Goal: Communication & Community: Answer question/provide support

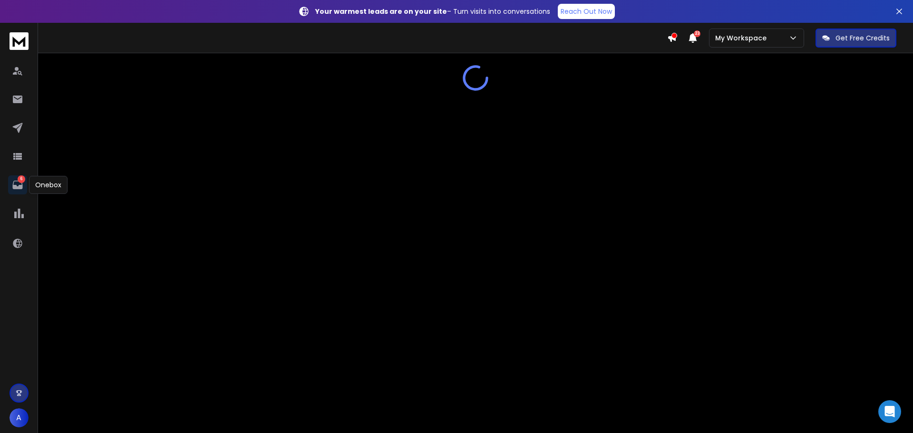
click at [18, 188] on icon at bounding box center [17, 185] width 10 height 9
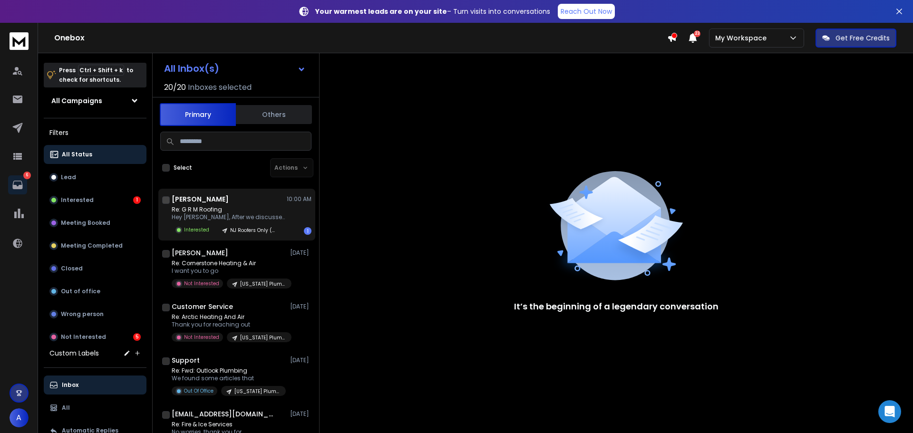
click at [256, 212] on p "Re: G R M Roofing" at bounding box center [229, 210] width 114 height 8
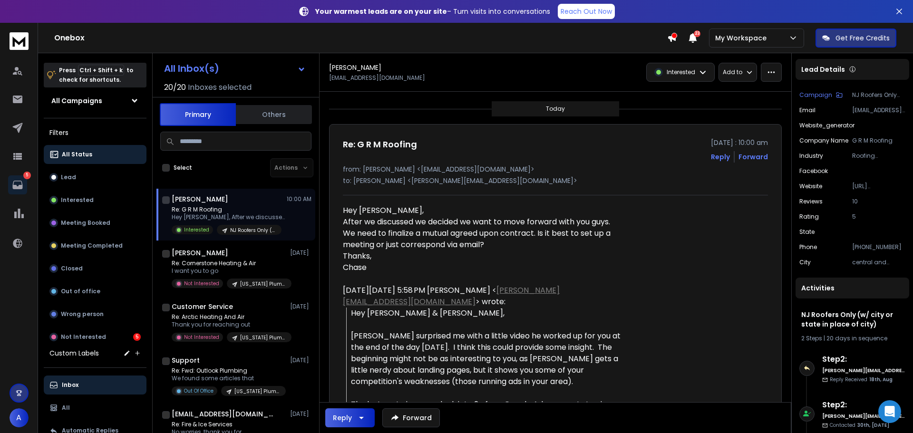
click at [718, 157] on button "Reply" at bounding box center [720, 157] width 19 height 10
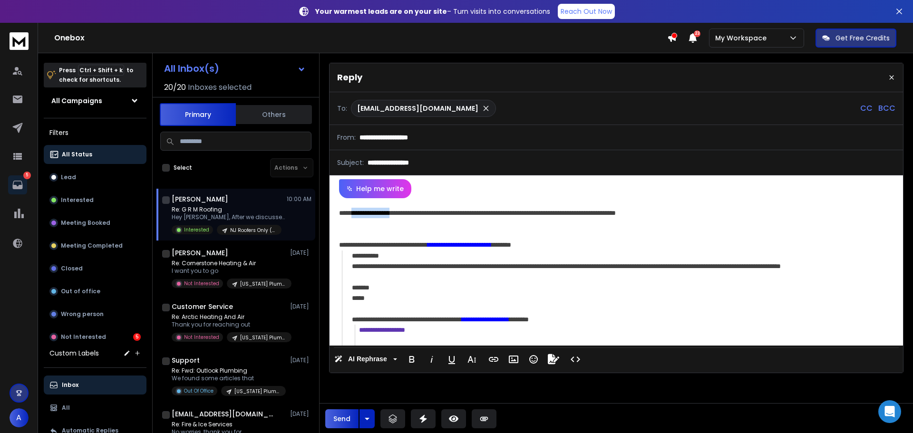
drag, startPoint x: 355, startPoint y: 214, endPoint x: 404, endPoint y: 214, distance: 49.4
click at [404, 214] on div "**********" at bounding box center [611, 213] width 544 height 10
click at [703, 212] on div "**********" at bounding box center [611, 213] width 544 height 10
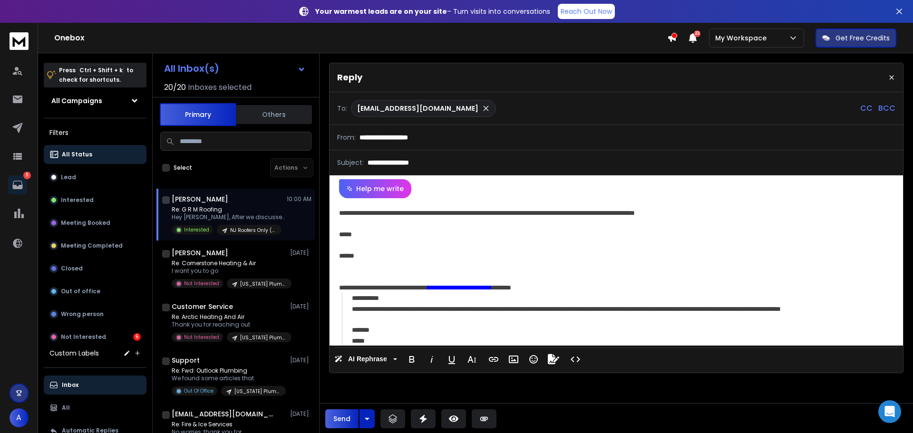
click at [411, 242] on div at bounding box center [616, 245] width 554 height 10
drag, startPoint x: 644, startPoint y: 213, endPoint x: 695, endPoint y: 211, distance: 51.4
click at [695, 211] on div "**********" at bounding box center [611, 213] width 544 height 10
click at [576, 213] on div "**********" at bounding box center [611, 213] width 544 height 10
drag, startPoint x: 351, startPoint y: 235, endPoint x: 337, endPoint y: 235, distance: 14.7
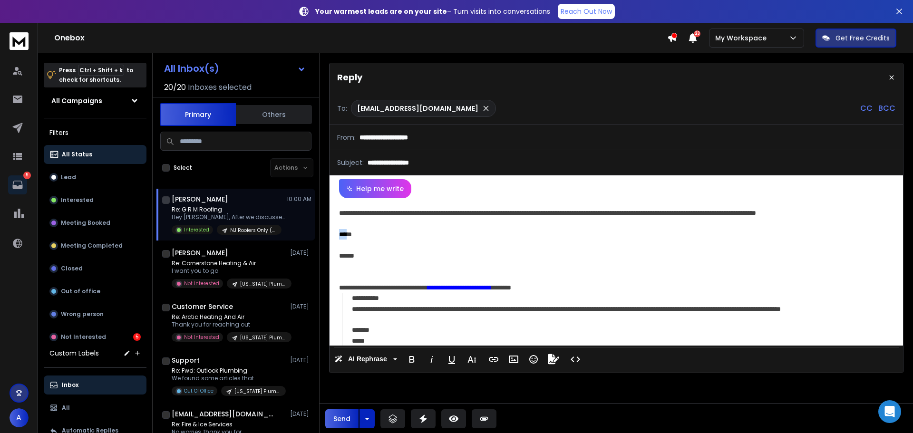
click at [337, 235] on div "**********" at bounding box center [615, 271] width 573 height 147
click at [341, 416] on button "Send" at bounding box center [341, 418] width 33 height 19
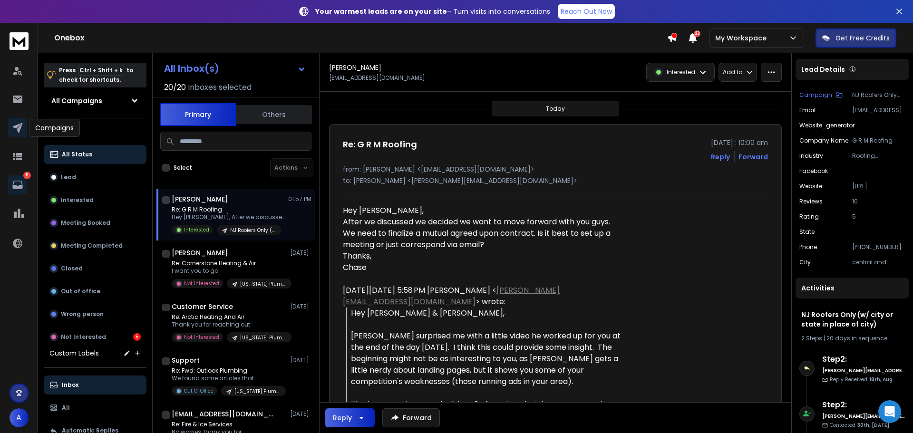
click at [18, 129] on icon at bounding box center [17, 128] width 10 height 10
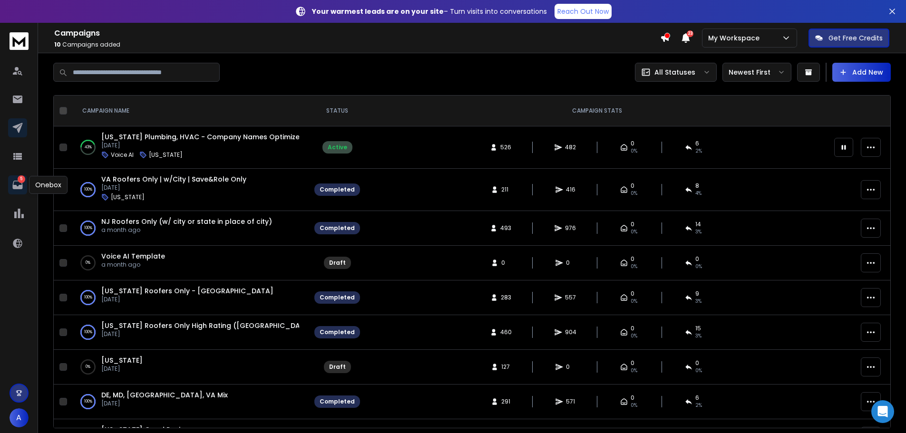
click at [21, 185] on icon at bounding box center [17, 185] width 10 height 9
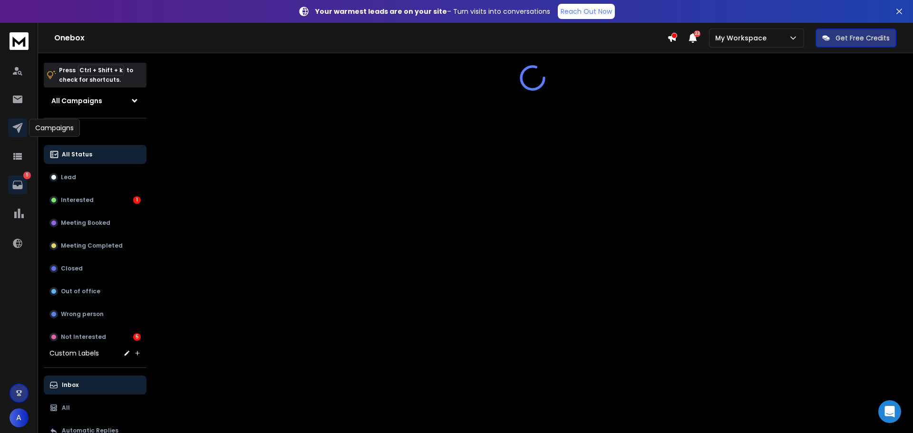
click at [17, 126] on icon at bounding box center [17, 128] width 10 height 10
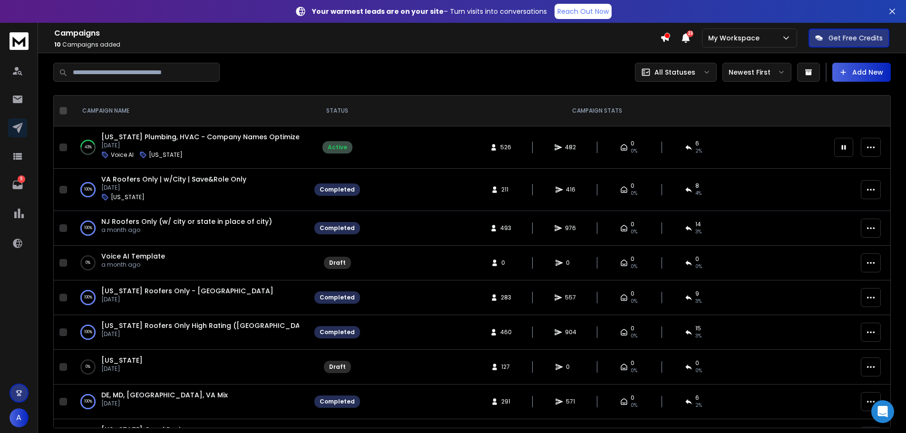
click at [187, 136] on span "[US_STATE] Plumbing, HVAC - Company Names Optimized" at bounding box center [202, 137] width 203 height 10
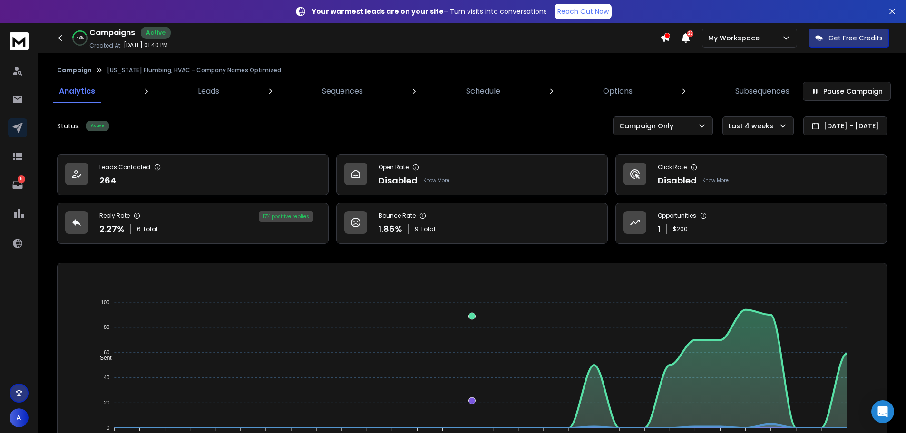
click at [282, 216] on div "17 % positive replies" at bounding box center [286, 216] width 54 height 11
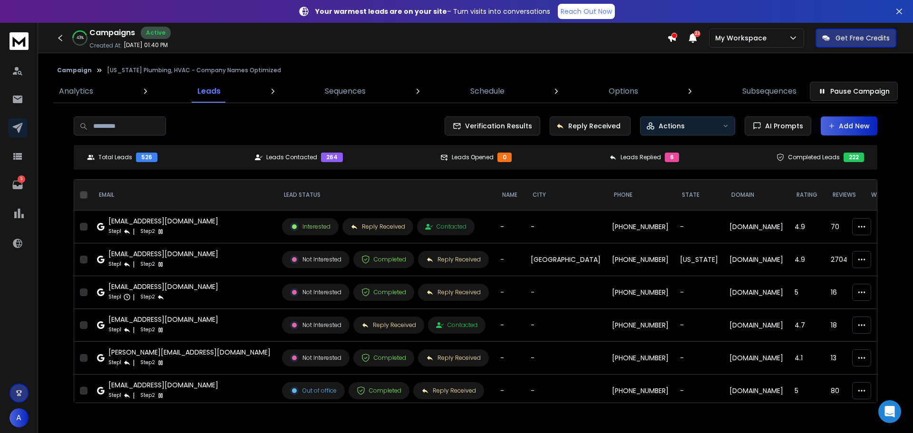
click at [718, 124] on div "Actions" at bounding box center [682, 126] width 72 height 10
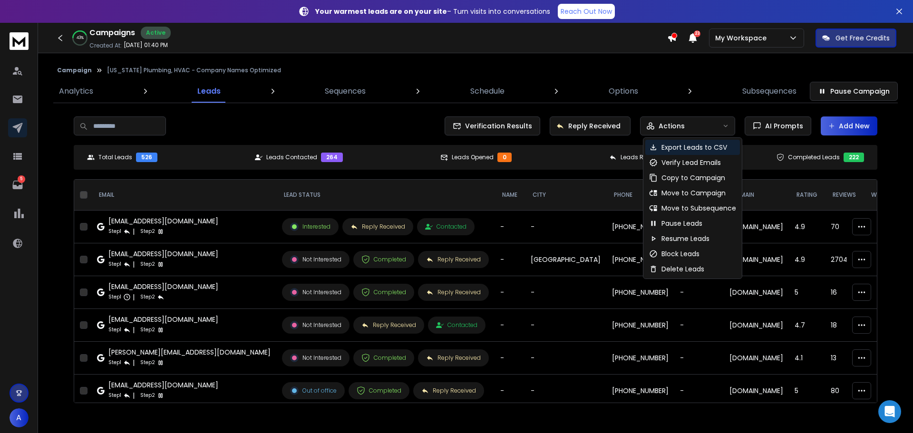
click at [413, 128] on div "Verification Results Reply Received Actions AI Prompts Add New" at bounding box center [475, 125] width 803 height 19
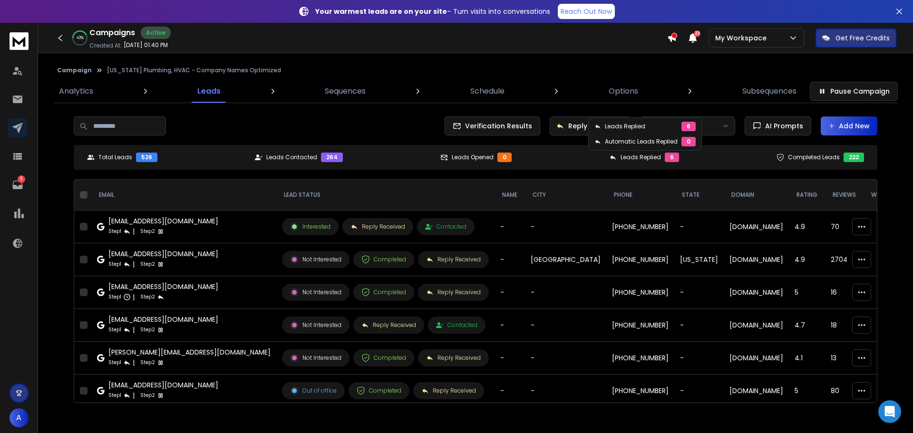
click at [626, 155] on p "Leads Replied" at bounding box center [640, 158] width 40 height 8
click at [674, 155] on div "6" at bounding box center [672, 158] width 14 height 10
click at [148, 122] on input at bounding box center [120, 125] width 92 height 19
click at [236, 130] on div "Verification Results Reply Received Actions AI Prompts Add New" at bounding box center [475, 125] width 803 height 19
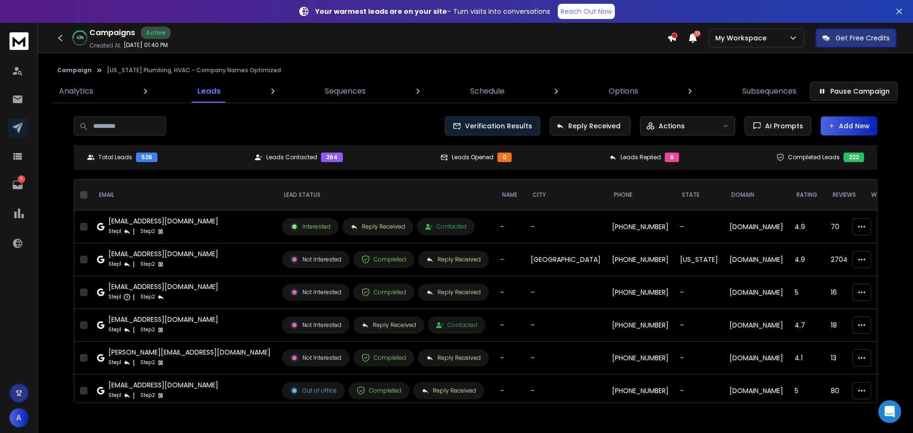
click at [527, 127] on span "Verification Results" at bounding box center [496, 126] width 71 height 10
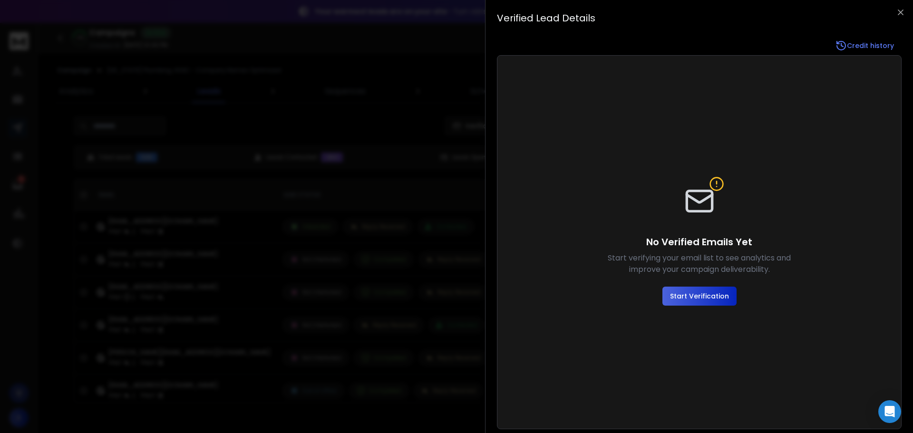
click at [898, 7] on div "Sheet Title Verified Lead Details Credit history No Verified Emails Yet Start v…" at bounding box center [699, 216] width 428 height 433
click at [899, 12] on icon "button" at bounding box center [901, 13] width 10 height 10
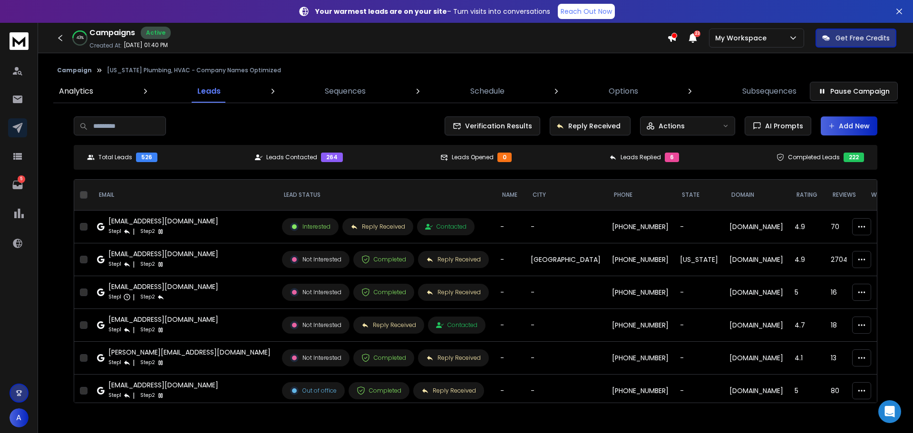
click at [88, 87] on p "Analytics" at bounding box center [76, 91] width 34 height 11
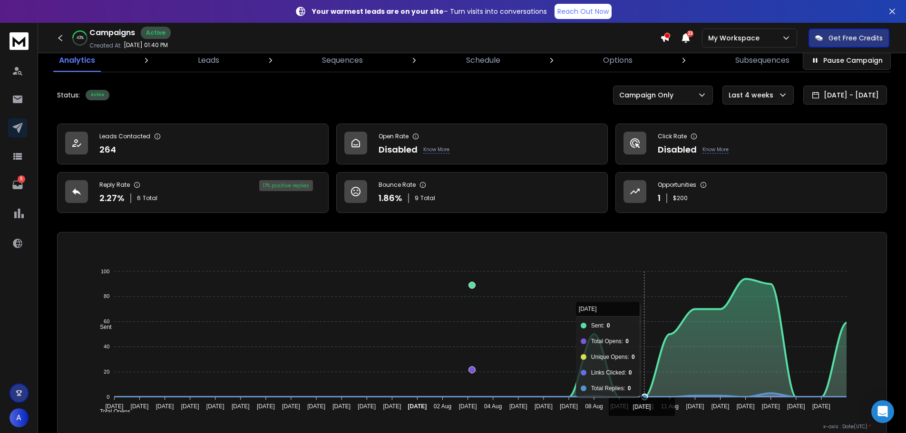
scroll to position [48, 0]
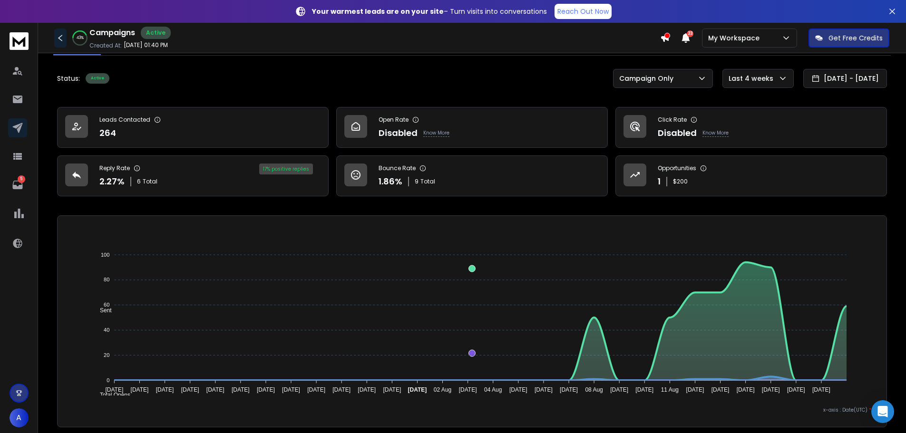
click at [60, 40] on icon at bounding box center [60, 38] width 9 height 9
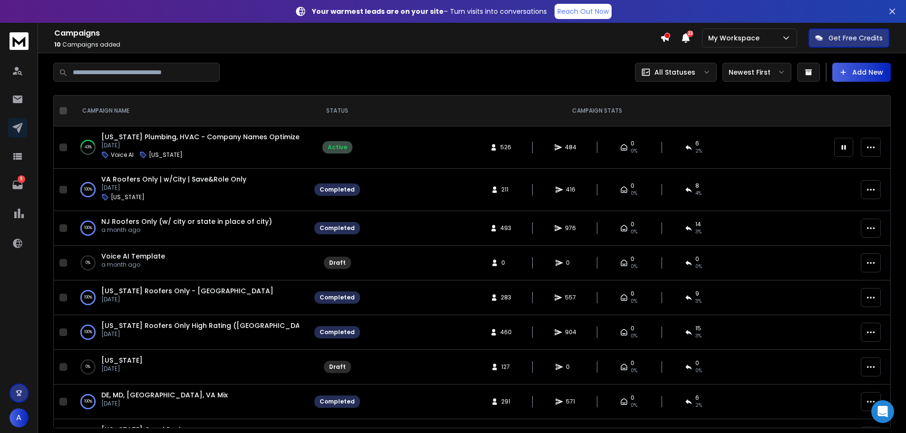
click at [204, 178] on span "VA Roofers Only | w/City | Save&Role Only" at bounding box center [173, 179] width 145 height 10
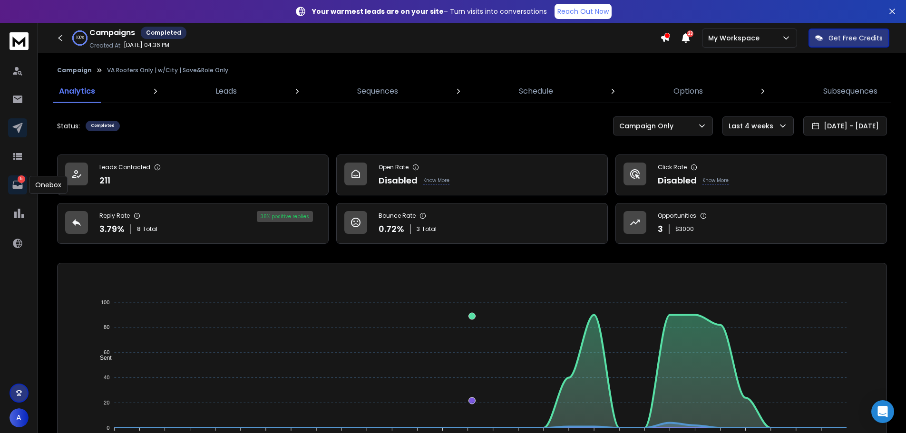
click at [19, 187] on icon at bounding box center [17, 185] width 10 height 9
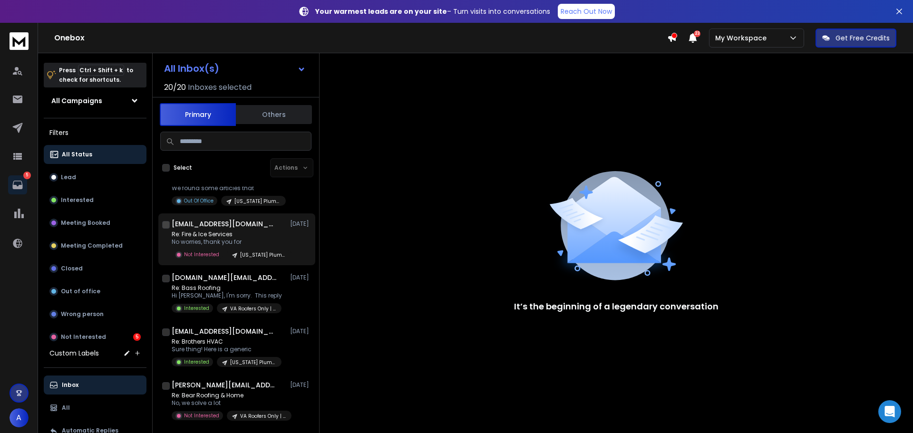
scroll to position [238, 0]
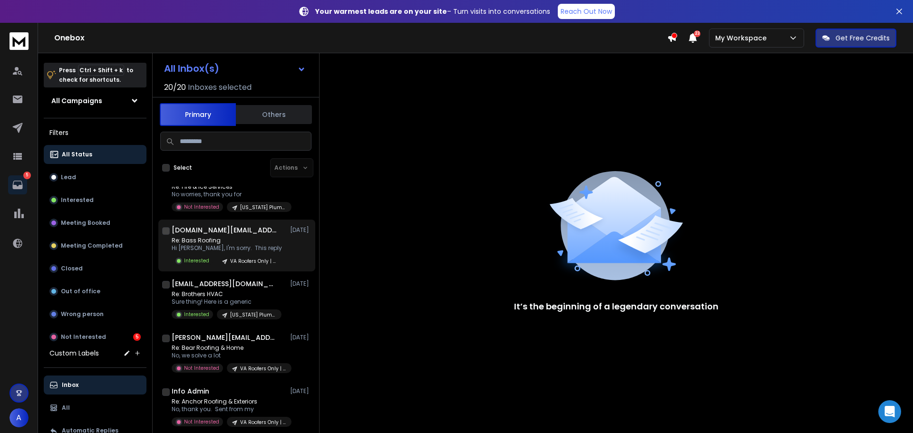
click at [283, 246] on div "Re: Bass Roofing Hi [PERSON_NAME], I'm sorry. This reply Interested VA Roofers …" at bounding box center [242, 251] width 140 height 29
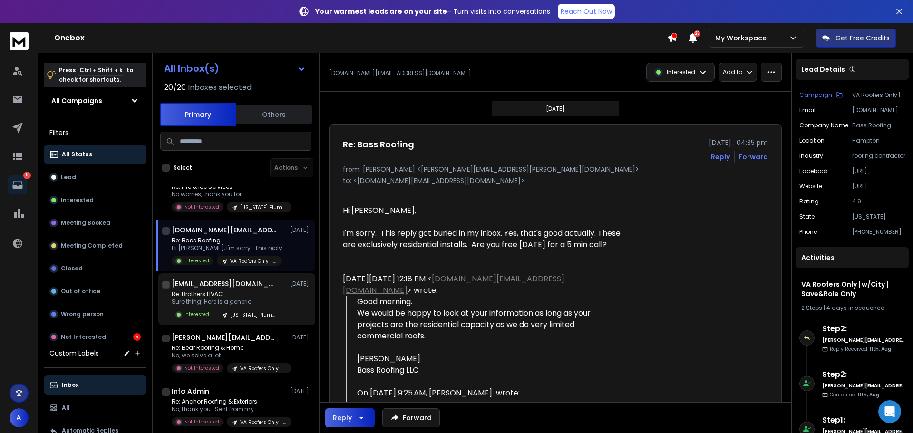
click at [296, 302] on div "Re: Brothers HVAC Sure thing! Here is a generic Interested [US_STATE] Plumbing,…" at bounding box center [242, 304] width 140 height 29
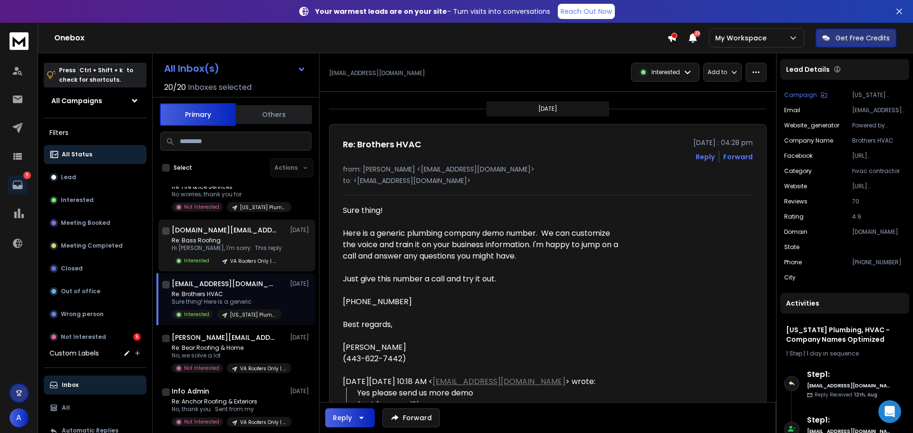
click at [279, 249] on p "Hi [PERSON_NAME], I'm sorry. This reply" at bounding box center [227, 248] width 110 height 8
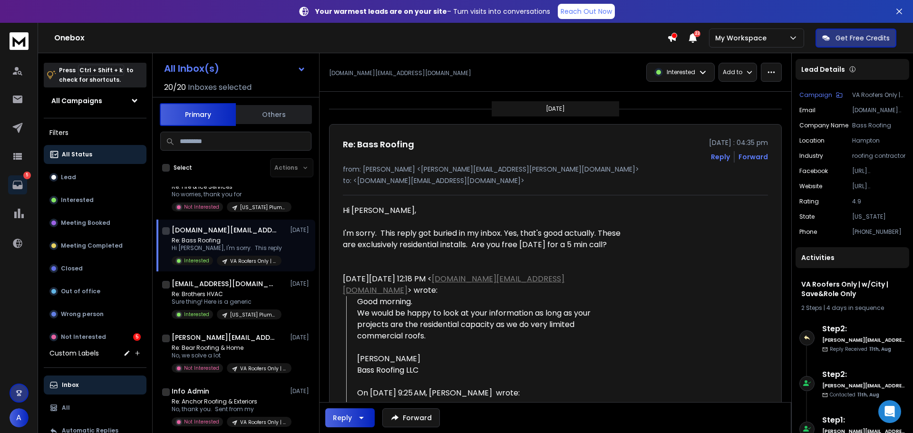
click at [714, 157] on button "Reply" at bounding box center [720, 157] width 19 height 10
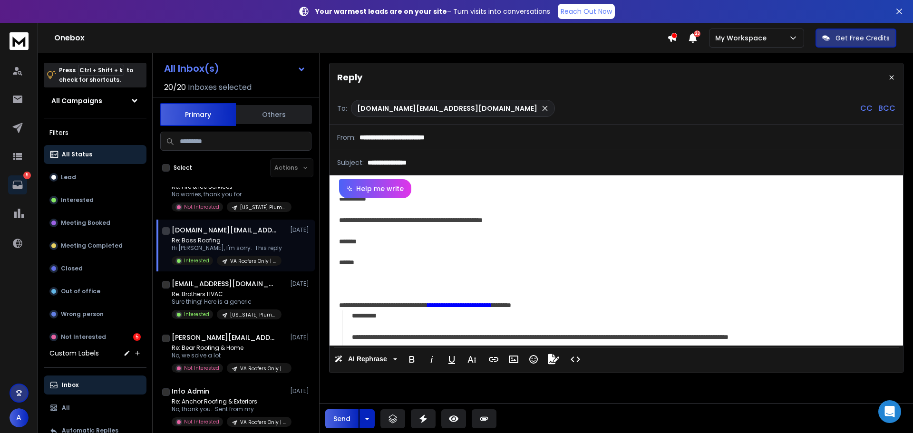
scroll to position [0, 0]
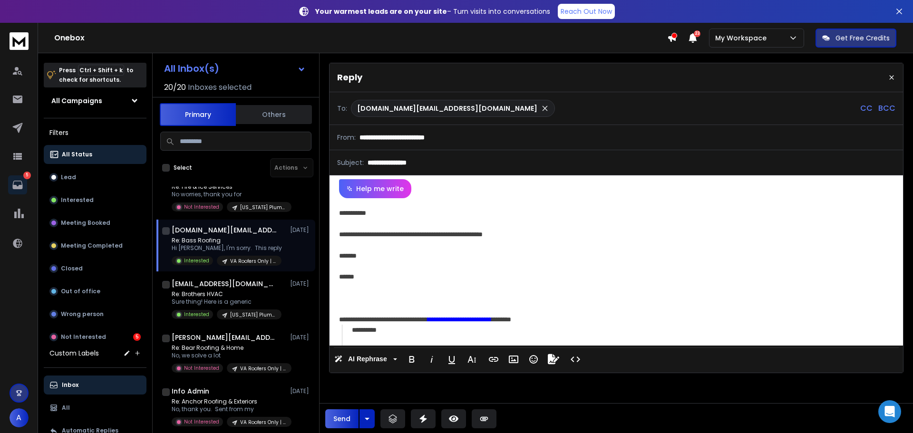
click at [343, 419] on button "Send" at bounding box center [341, 418] width 33 height 19
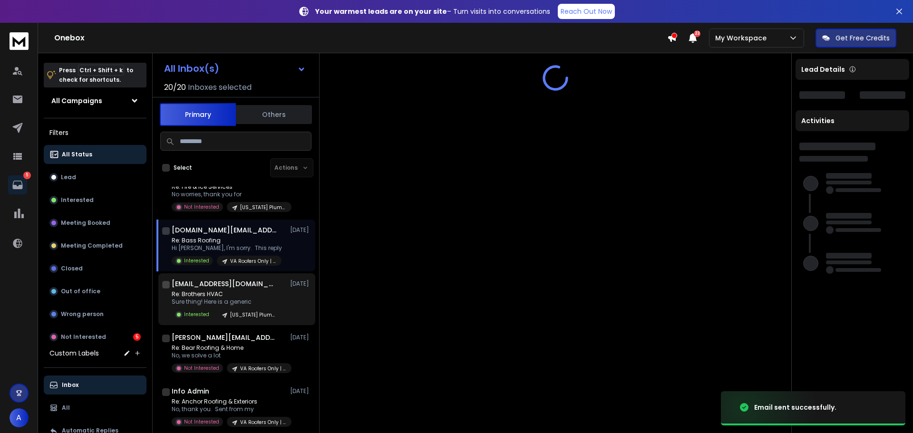
click at [272, 294] on p "Re: Brothers HVAC" at bounding box center [227, 294] width 110 height 8
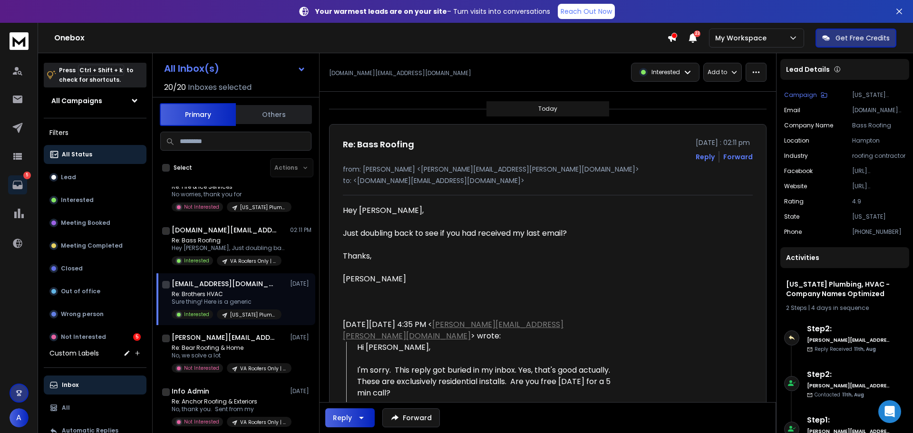
click at [273, 298] on p "Sure thing! Here is a generic" at bounding box center [227, 302] width 110 height 8
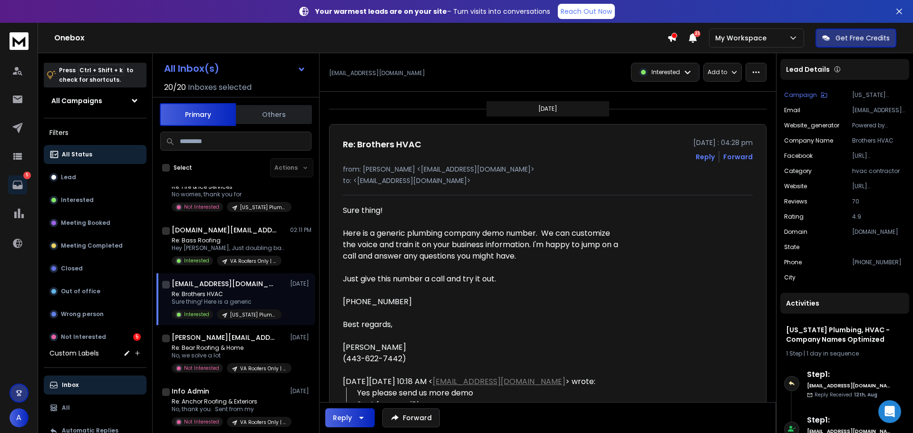
click at [709, 157] on button "Reply" at bounding box center [705, 157] width 19 height 10
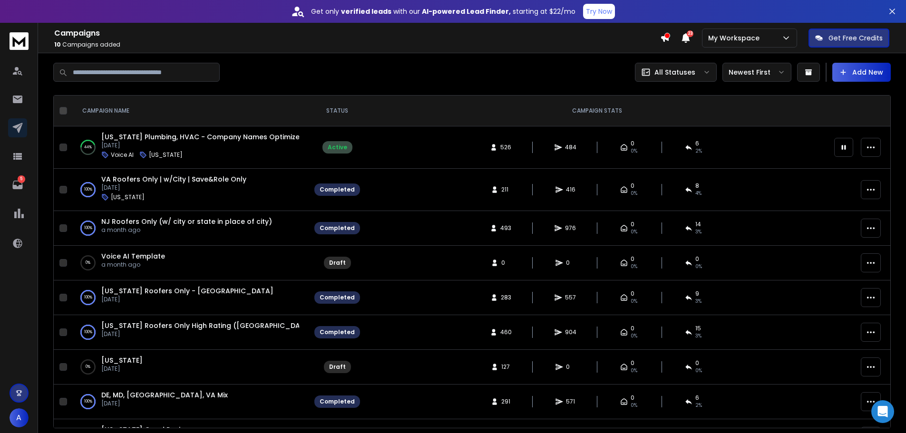
click at [174, 135] on span "[US_STATE] Plumbing, HVAC - Company Names Optimized" at bounding box center [202, 137] width 203 height 10
